Goal: Task Accomplishment & Management: Manage account settings

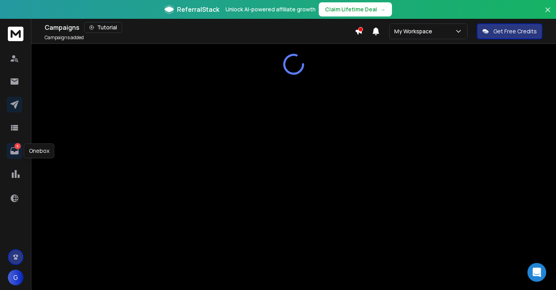
click at [17, 148] on p "6" at bounding box center [17, 146] width 6 height 6
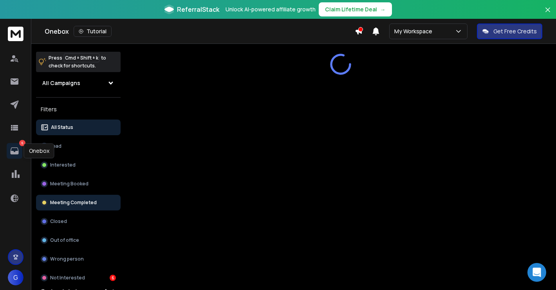
scroll to position [17, 0]
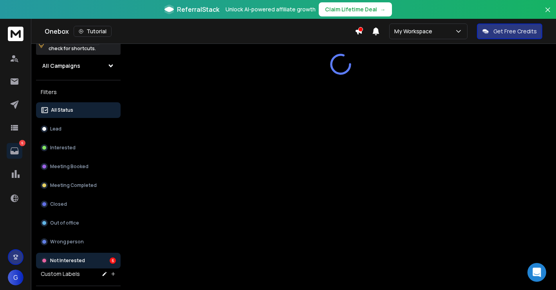
click at [83, 260] on button "Not Interested 6" at bounding box center [78, 261] width 85 height 16
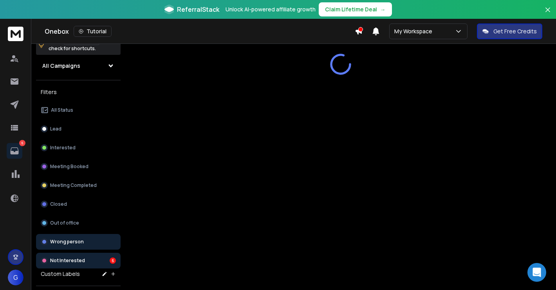
click at [92, 237] on button "Wrong person" at bounding box center [78, 242] width 85 height 16
click at [87, 257] on button "Not Interested 6" at bounding box center [78, 261] width 85 height 16
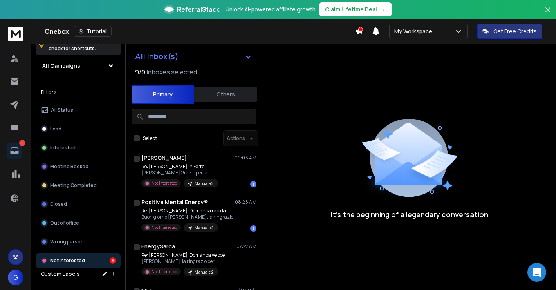
scroll to position [215, 0]
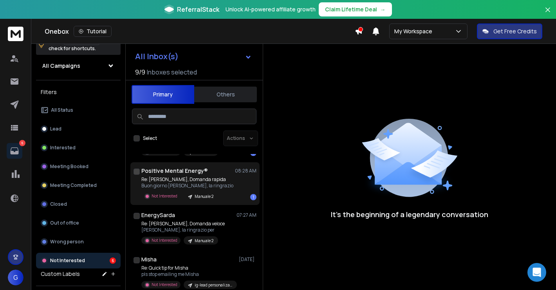
click at [223, 188] on div "Re: [PERSON_NAME], Domanda rapida Buon giorno [PERSON_NAME], la ringrazio Not I…" at bounding box center [198, 188] width 115 height 24
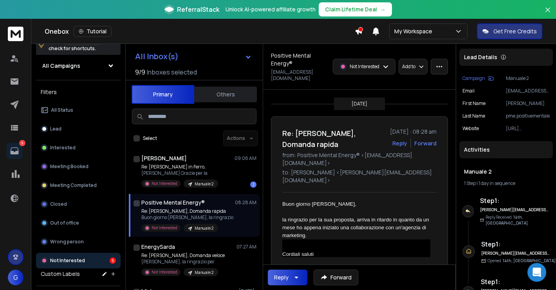
scroll to position [172, 0]
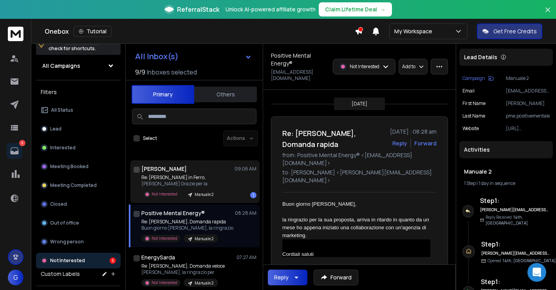
click at [206, 182] on p "[PERSON_NAME] Grazie per la" at bounding box center [179, 184] width 77 height 6
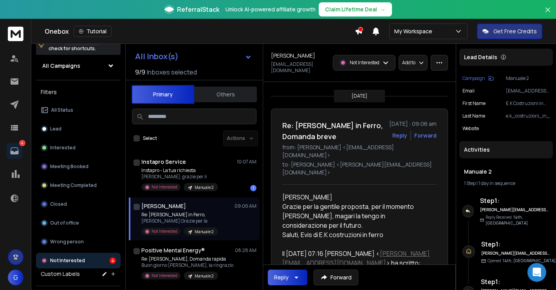
scroll to position [129, 0]
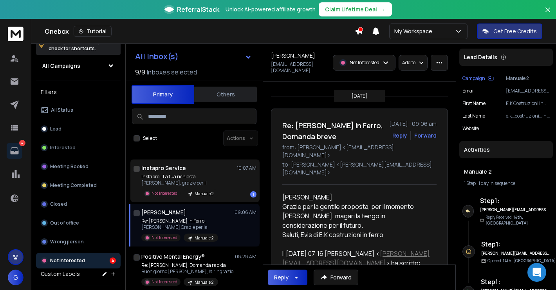
click at [197, 182] on p "[PERSON_NAME], grazie per il" at bounding box center [179, 183] width 77 height 6
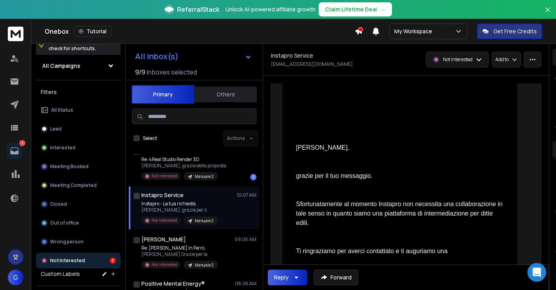
scroll to position [81, 0]
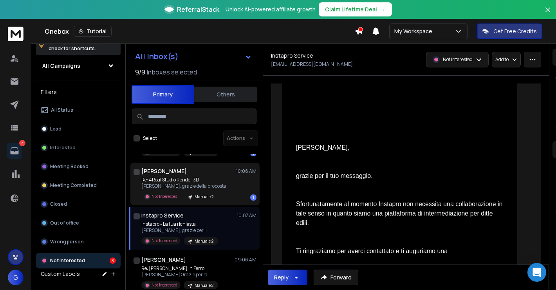
click at [197, 183] on p "[PERSON_NAME], grazie della proposta" at bounding box center [183, 186] width 85 height 6
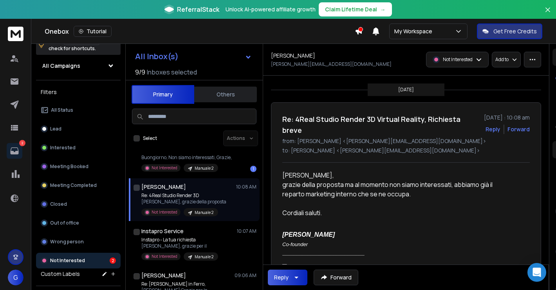
scroll to position [62, 0]
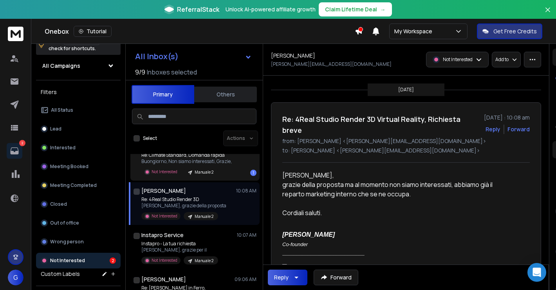
click at [181, 157] on p "Re: Climate Standard, Domanda rapida" at bounding box center [186, 155] width 91 height 6
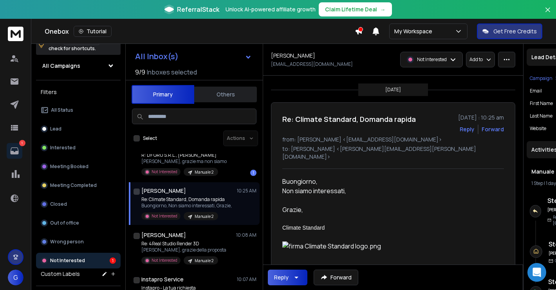
scroll to position [0, 0]
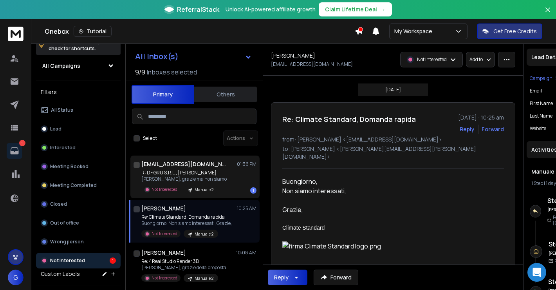
click at [178, 174] on p "R: DF GRU S.R.L., [PERSON_NAME]" at bounding box center [183, 173] width 85 height 6
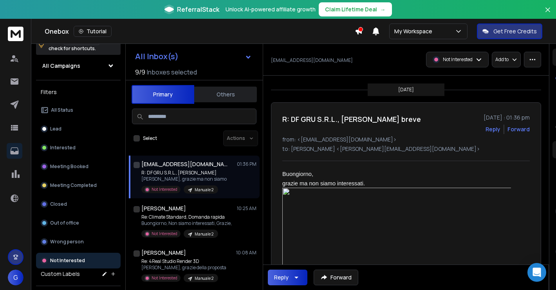
click at [215, 90] on button "Others" at bounding box center [225, 94] width 63 height 17
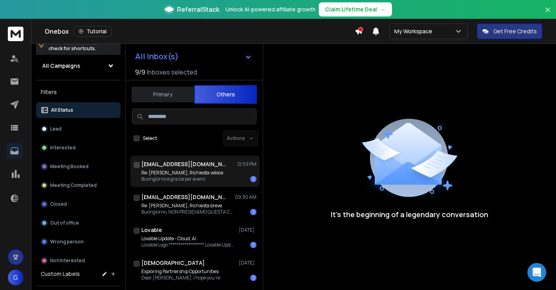
click at [220, 185] on div "[EMAIL_ADDRESS][DOMAIN_NAME] 12:59 PM Re: [PERSON_NAME], Richiesta veloce Buong…" at bounding box center [194, 171] width 129 height 31
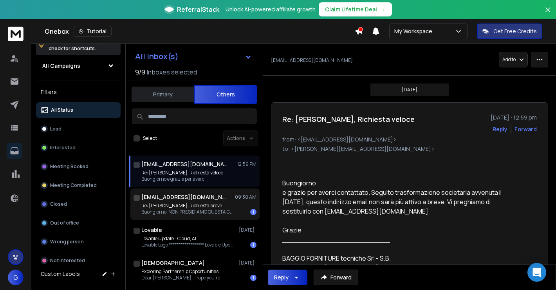
click at [220, 205] on p "Re: [PERSON_NAME], Richiesta breve" at bounding box center [188, 206] width 94 height 6
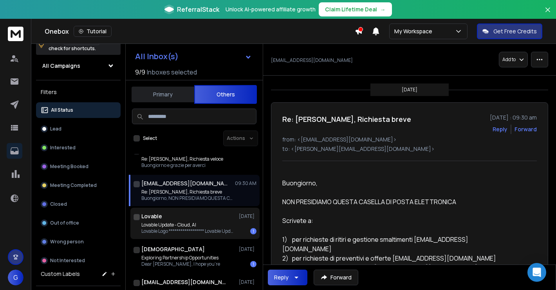
scroll to position [14, 0]
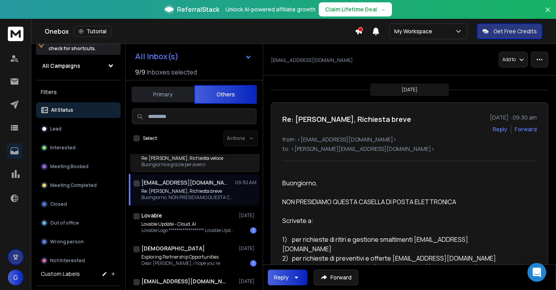
click at [196, 165] on p "Buongiorno e grazie per averci" at bounding box center [182, 164] width 82 height 6
